Goal: Navigation & Orientation: Find specific page/section

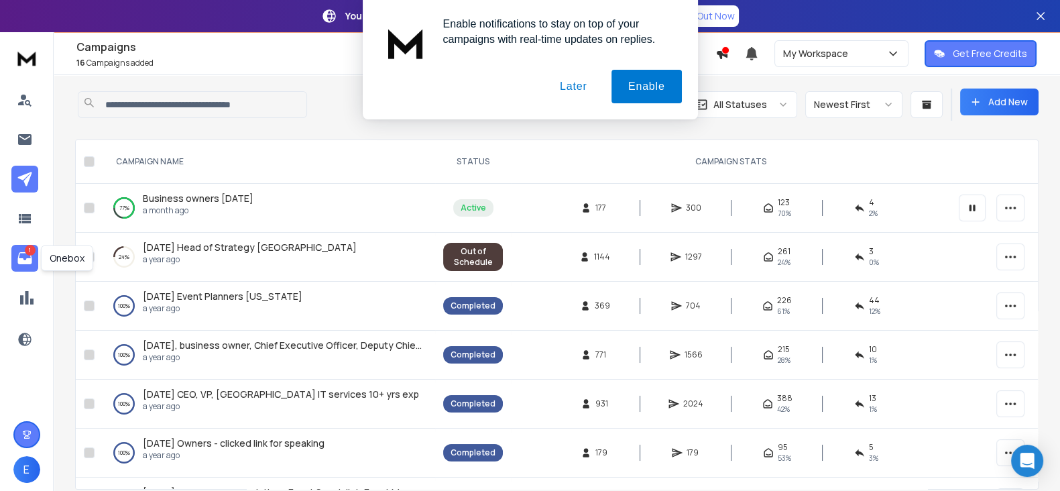
click at [27, 260] on icon at bounding box center [24, 258] width 14 height 12
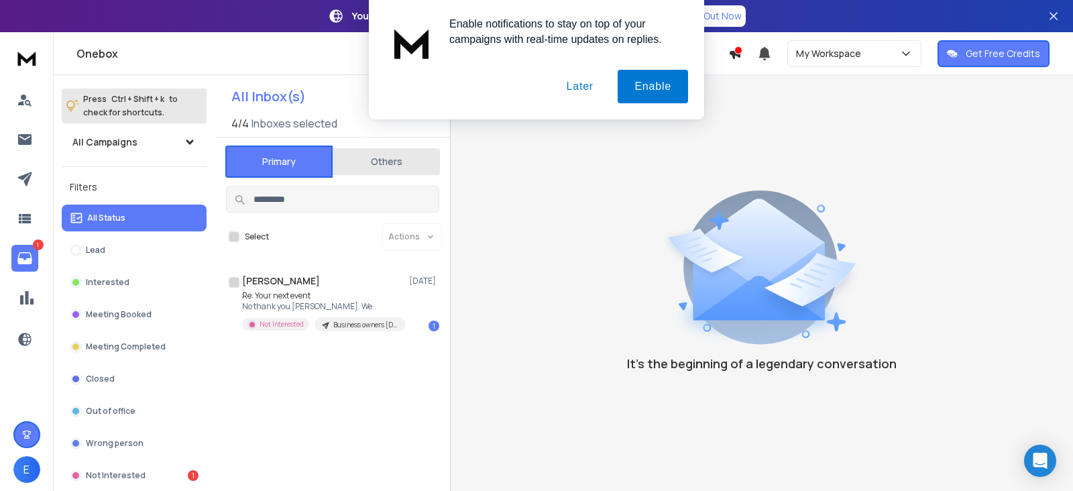
click at [577, 76] on button "Later" at bounding box center [579, 87] width 60 height 34
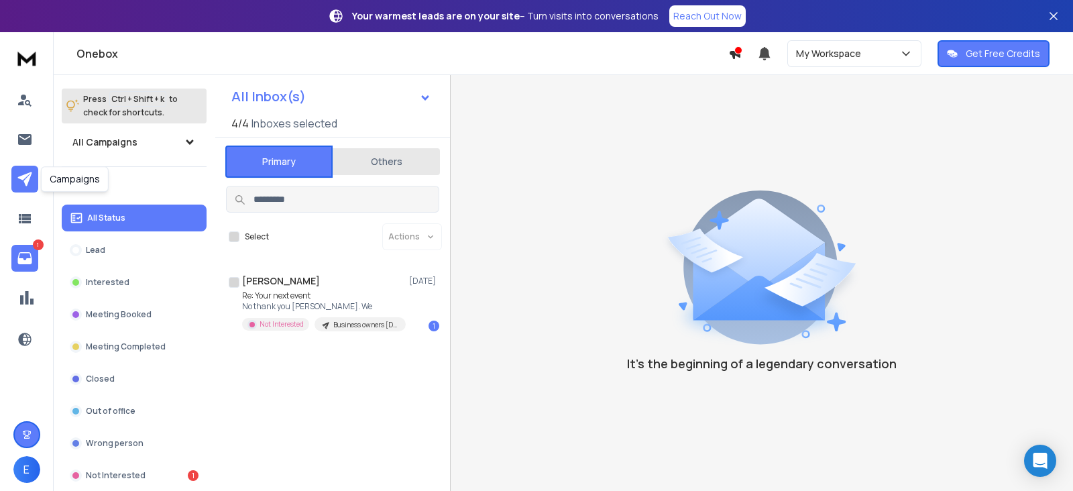
click at [30, 172] on icon at bounding box center [24, 179] width 14 height 14
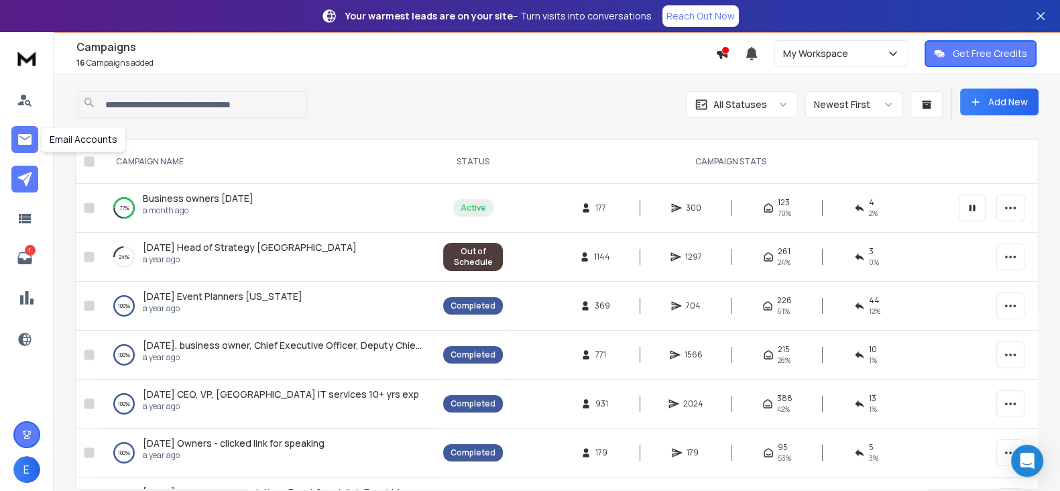
click at [30, 141] on icon at bounding box center [24, 139] width 13 height 11
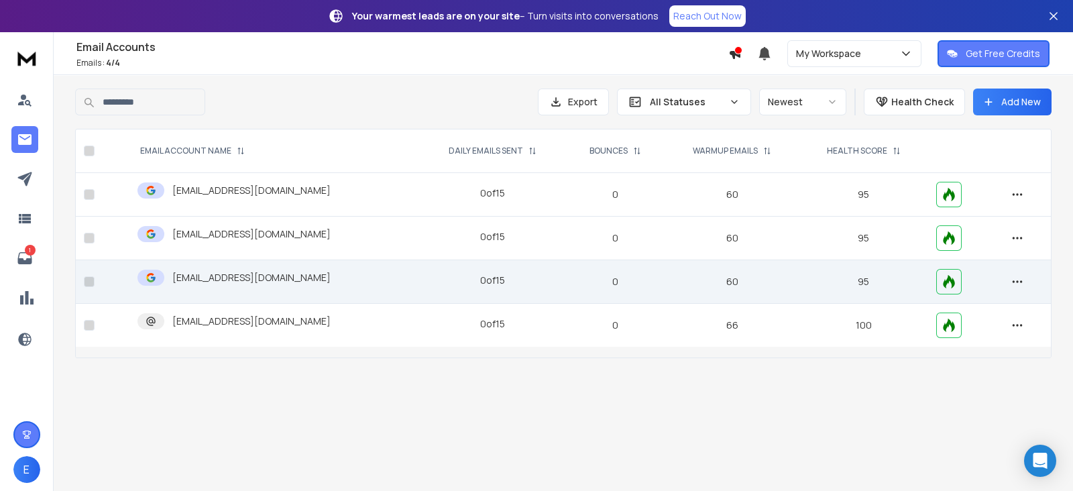
click at [852, 283] on td "95" at bounding box center [863, 282] width 128 height 44
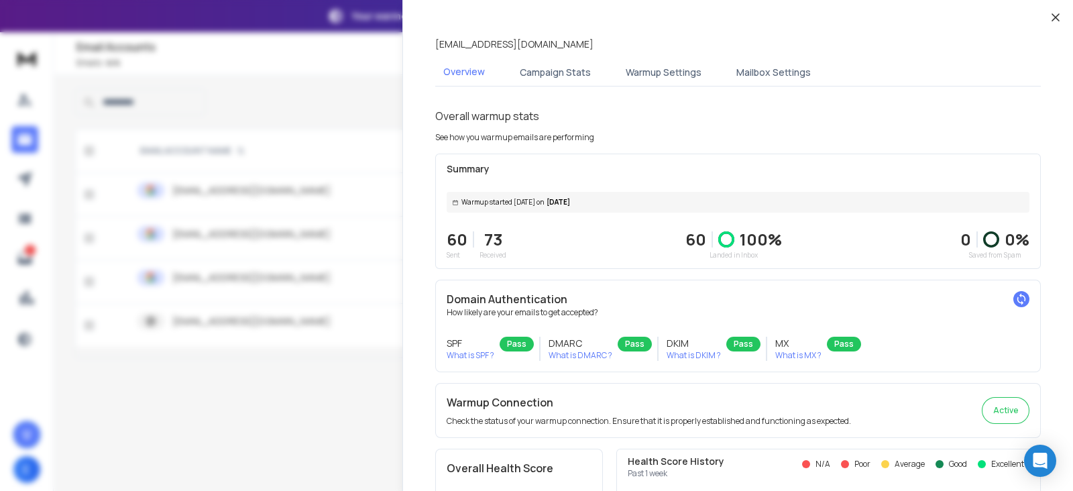
click at [1049, 18] on icon "button" at bounding box center [1055, 17] width 13 height 13
